Goal: Task Accomplishment & Management: Manage account settings

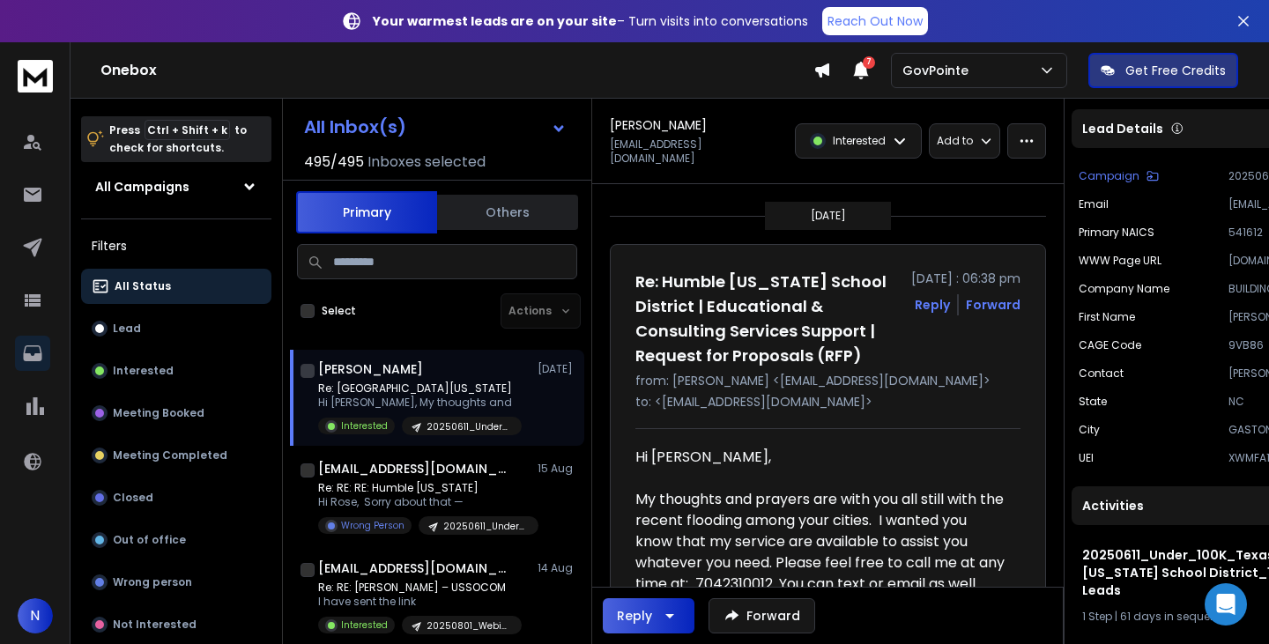
scroll to position [101, 0]
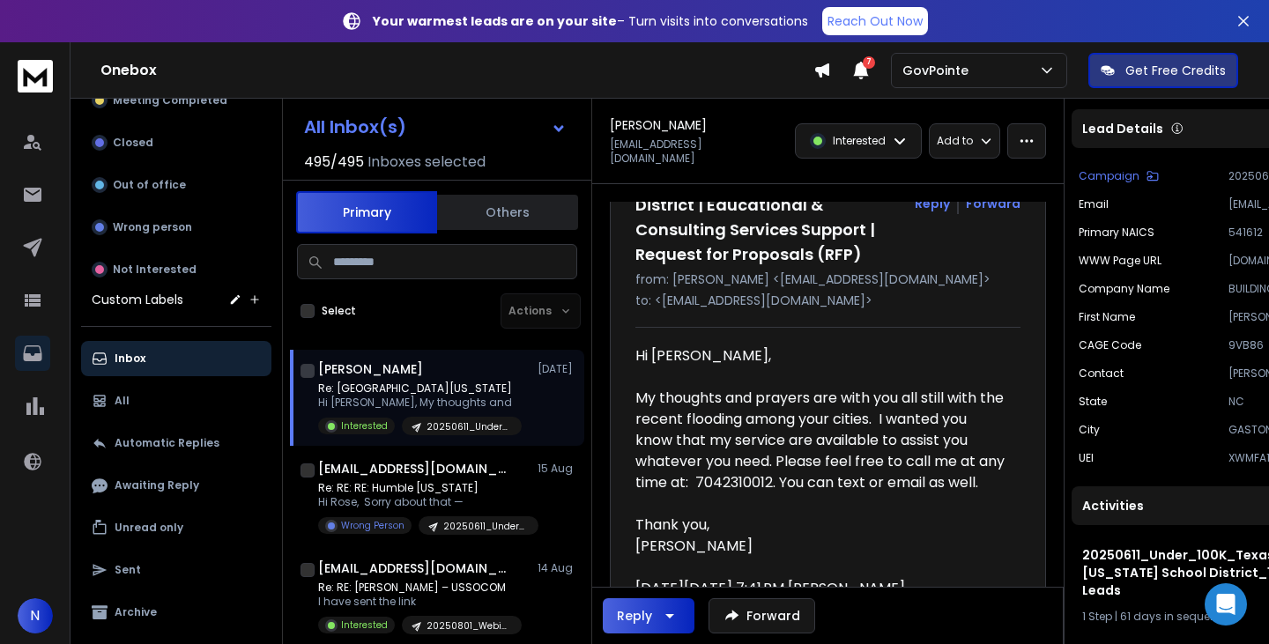
click at [180, 348] on button "Inbox" at bounding box center [176, 358] width 190 height 35
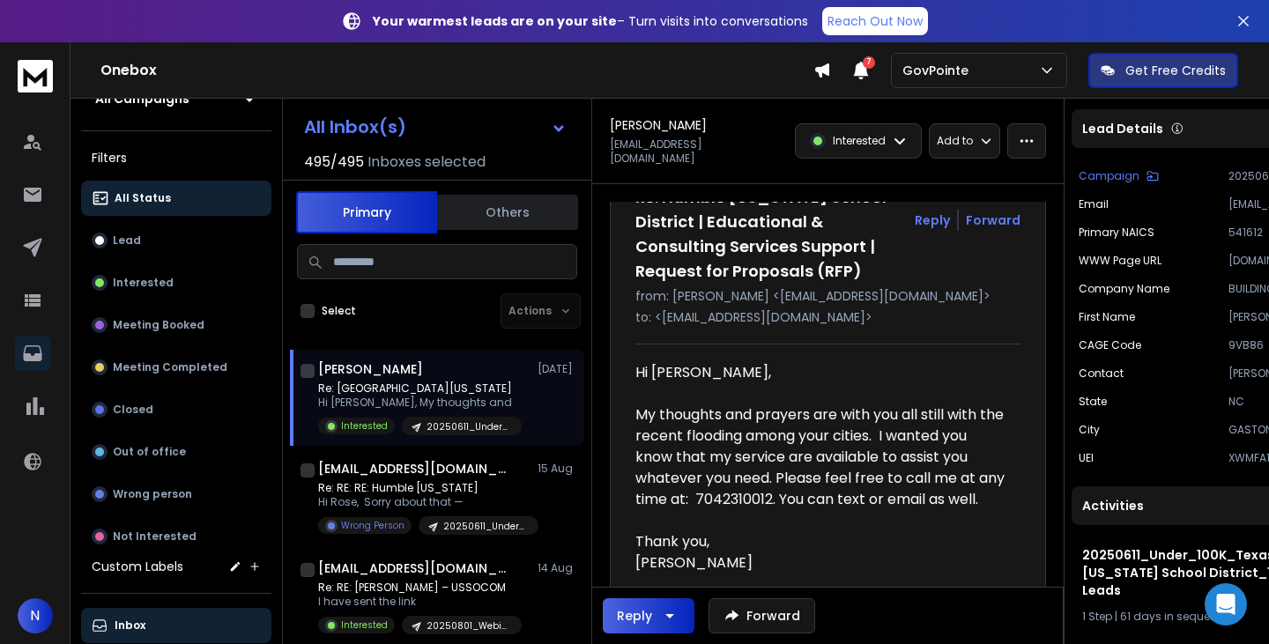
scroll to position [0, 0]
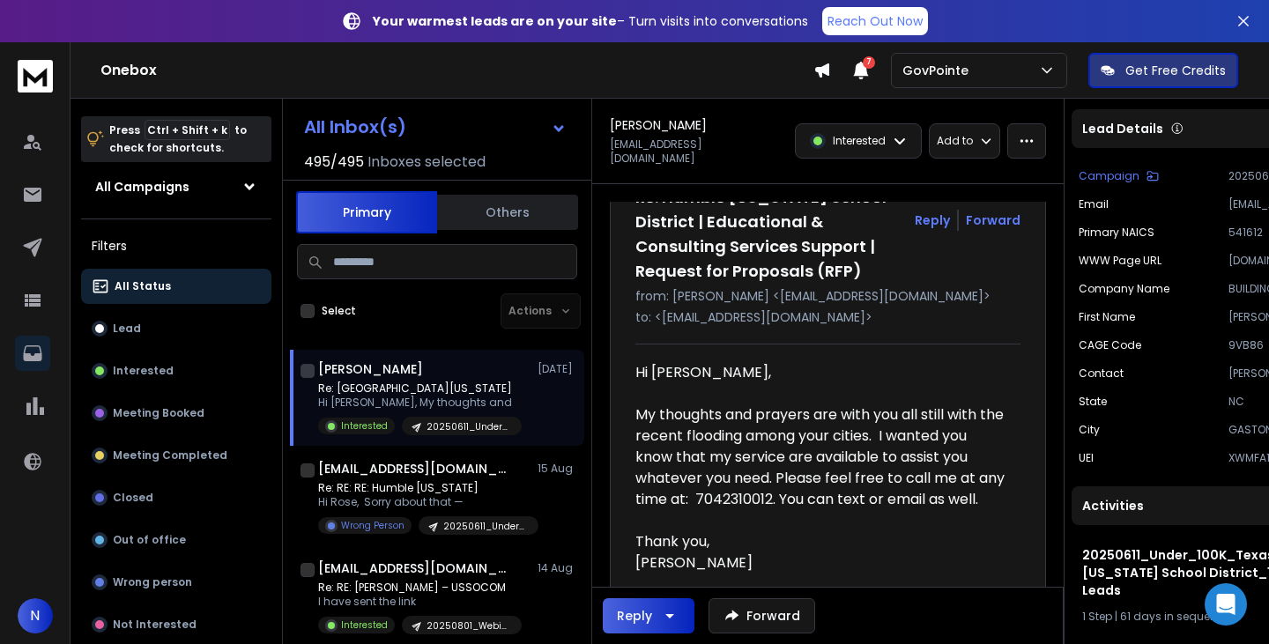
click at [169, 278] on button "All Status" at bounding box center [176, 286] width 190 height 35
click at [952, 72] on p "GovPointe" at bounding box center [938, 71] width 73 height 18
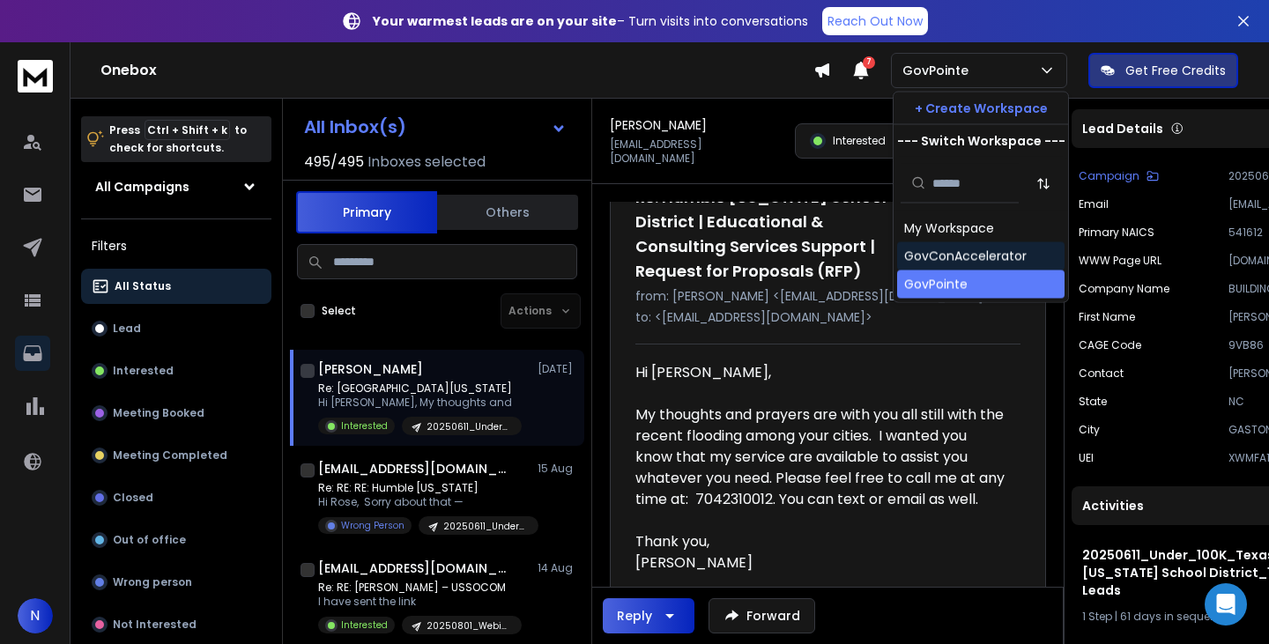
click at [966, 264] on div "GovConAccelerator" at bounding box center [980, 256] width 167 height 28
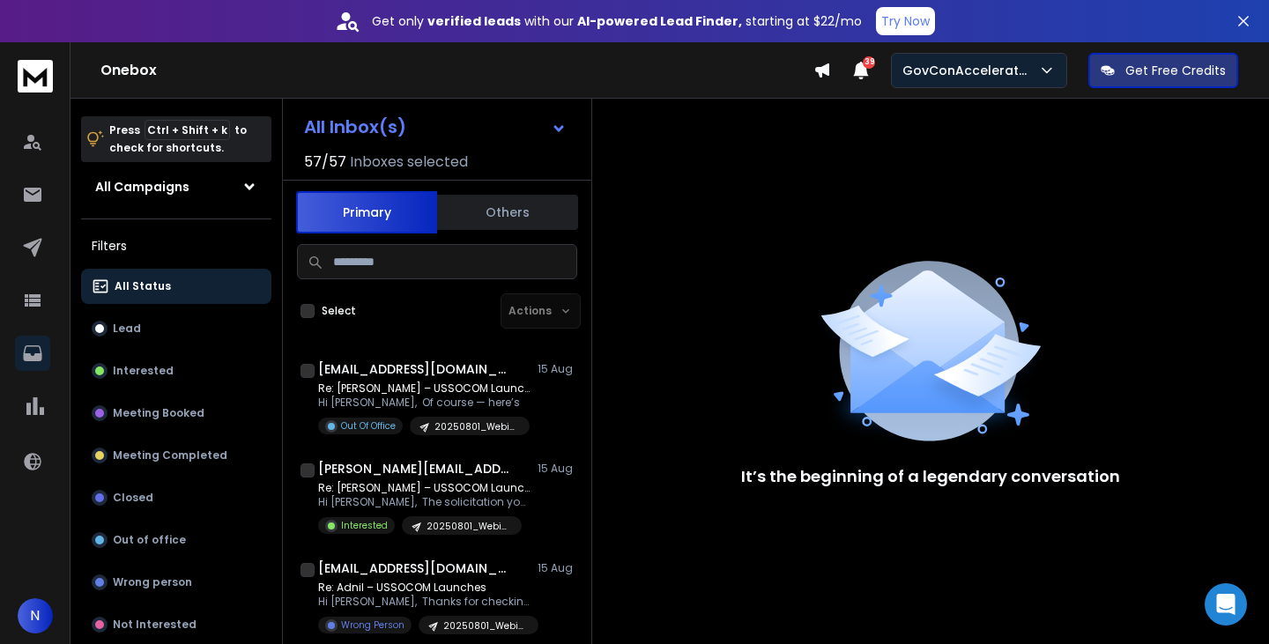
click at [953, 63] on p "GovConAccelerator" at bounding box center [970, 71] width 136 height 18
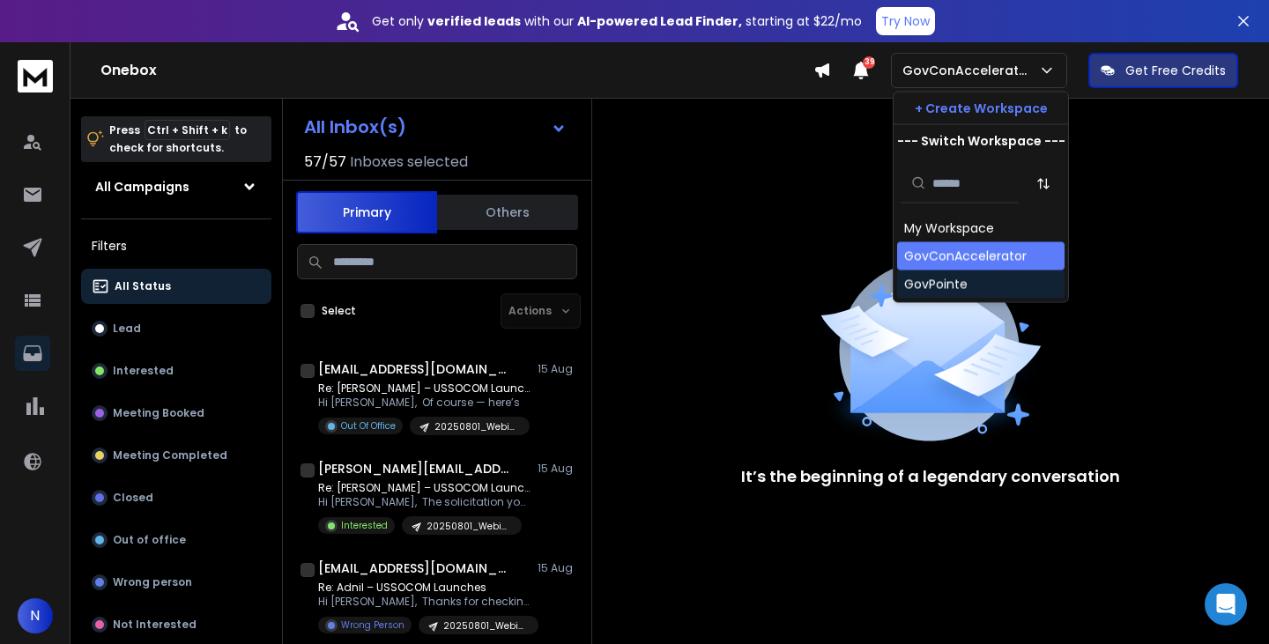
click at [967, 279] on div "GovPointe" at bounding box center [980, 284] width 167 height 28
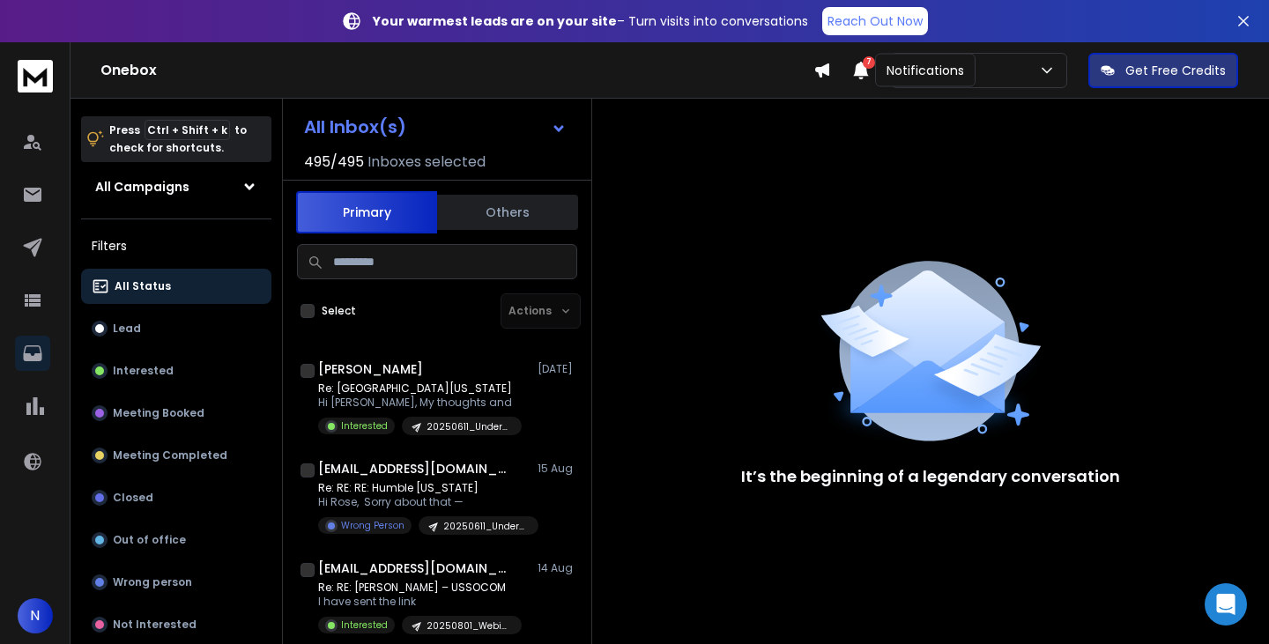
click at [862, 73] on icon at bounding box center [861, 70] width 16 height 18
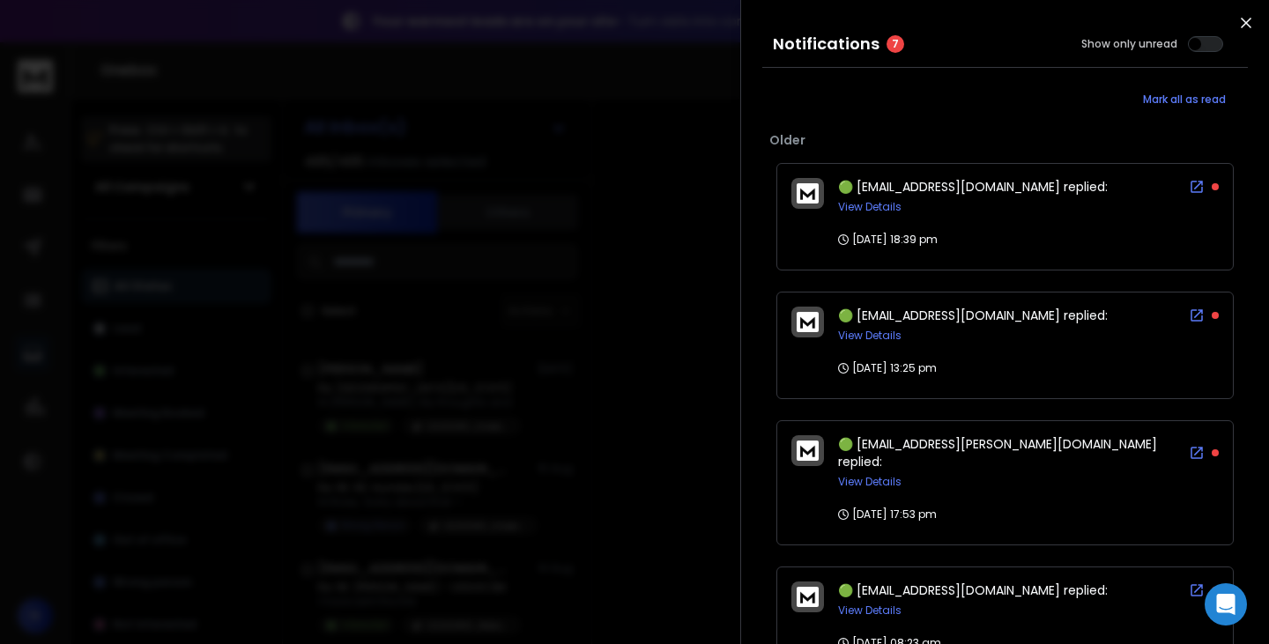
click at [1241, 24] on icon "button" at bounding box center [1245, 23] width 9 height 9
